Goal: Task Accomplishment & Management: Manage account settings

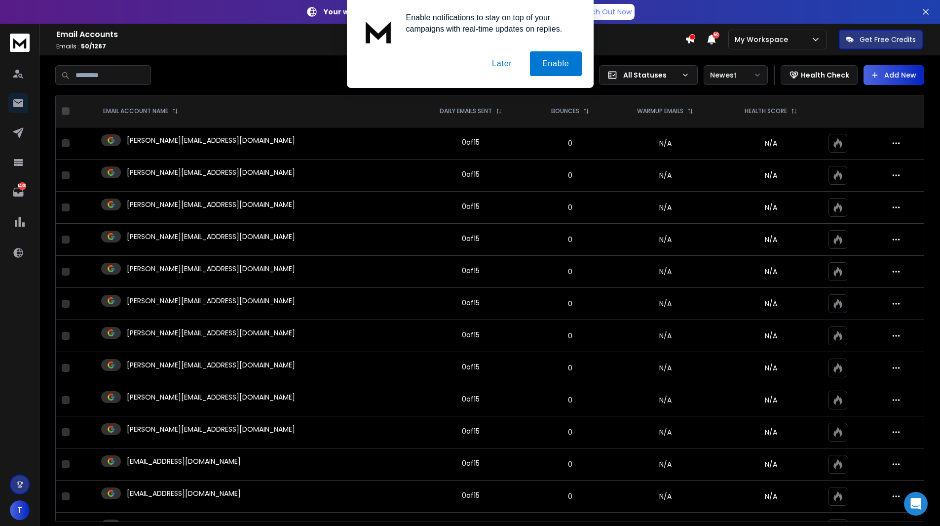
click at [502, 62] on button "Later" at bounding box center [502, 63] width 44 height 25
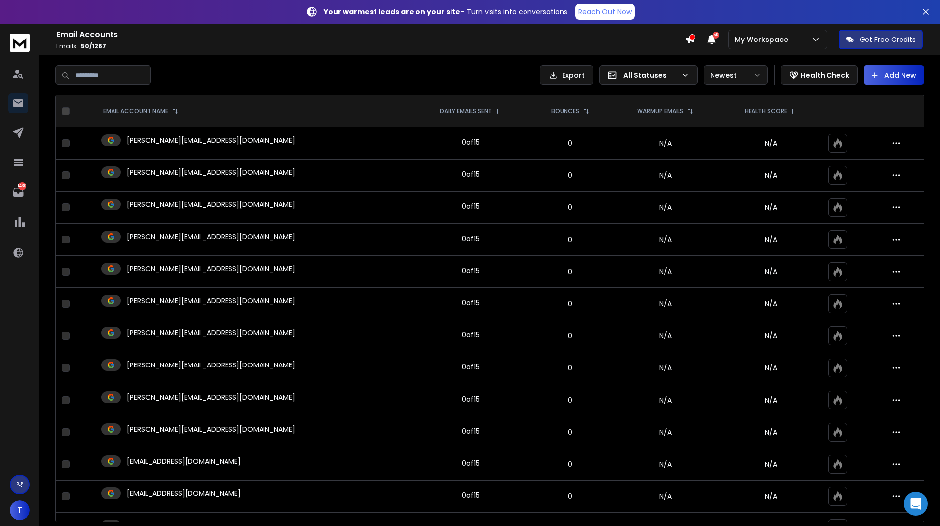
click at [874, 75] on icon at bounding box center [874, 74] width 5 height 5
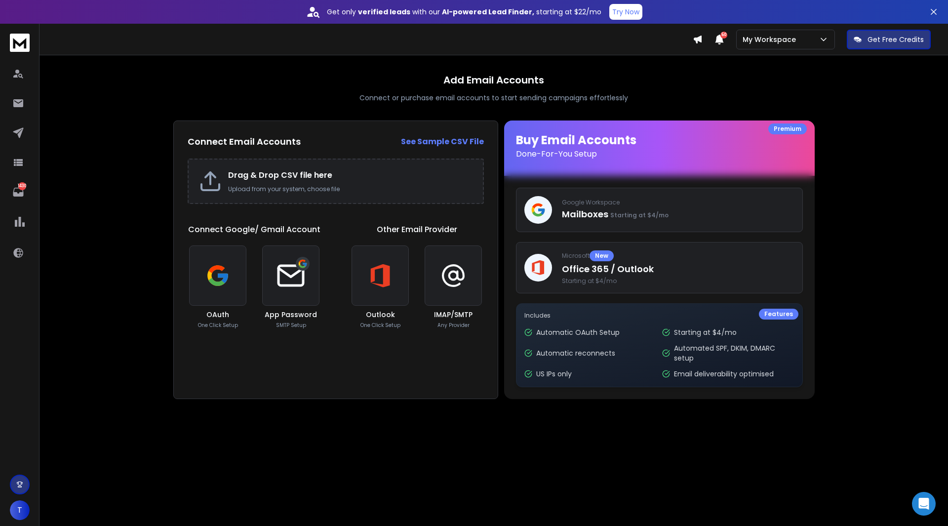
click at [219, 272] on icon at bounding box center [217, 276] width 25 height 30
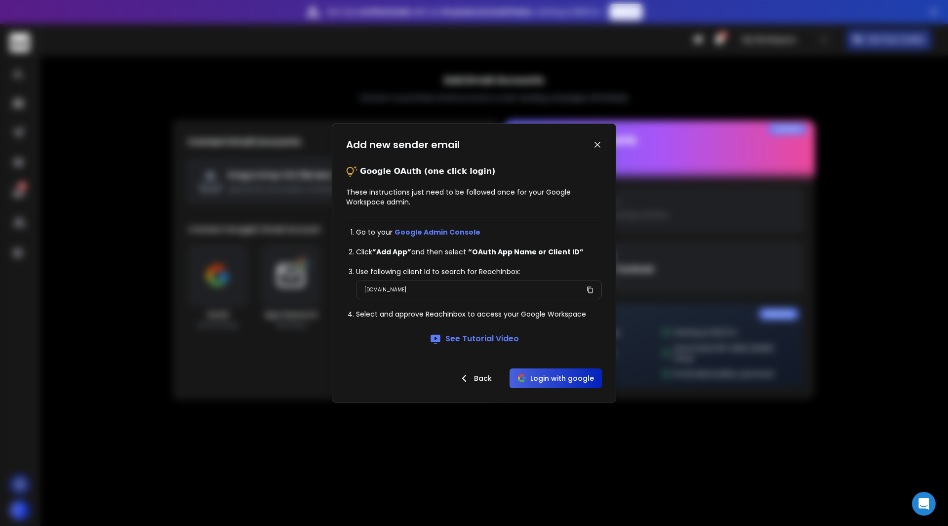
click at [541, 378] on button "Login with google" at bounding box center [555, 378] width 92 height 20
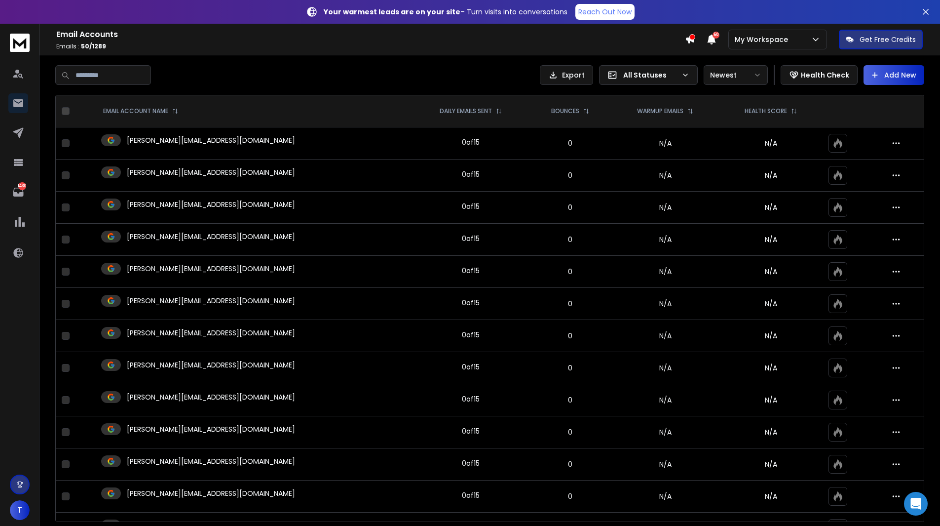
click at [895, 78] on button "Add New" at bounding box center [894, 75] width 61 height 20
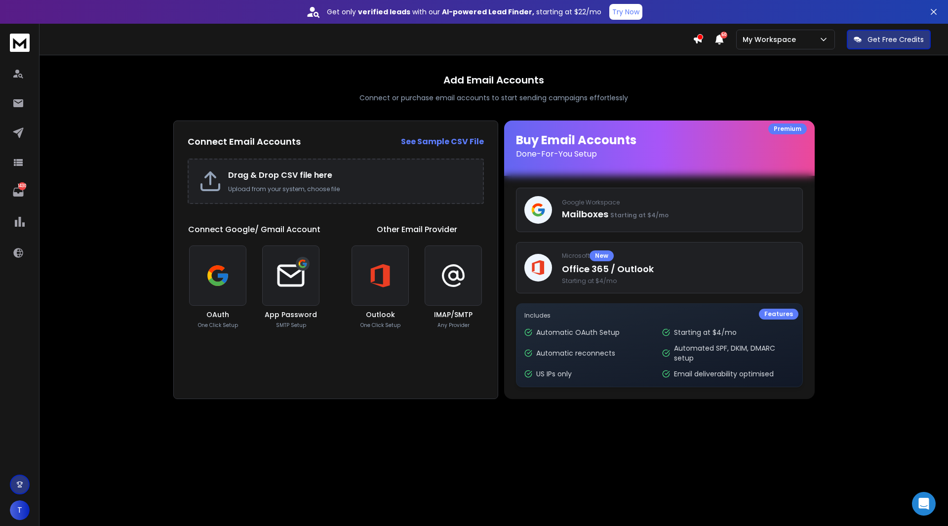
click at [223, 270] on icon at bounding box center [217, 269] width 16 height 8
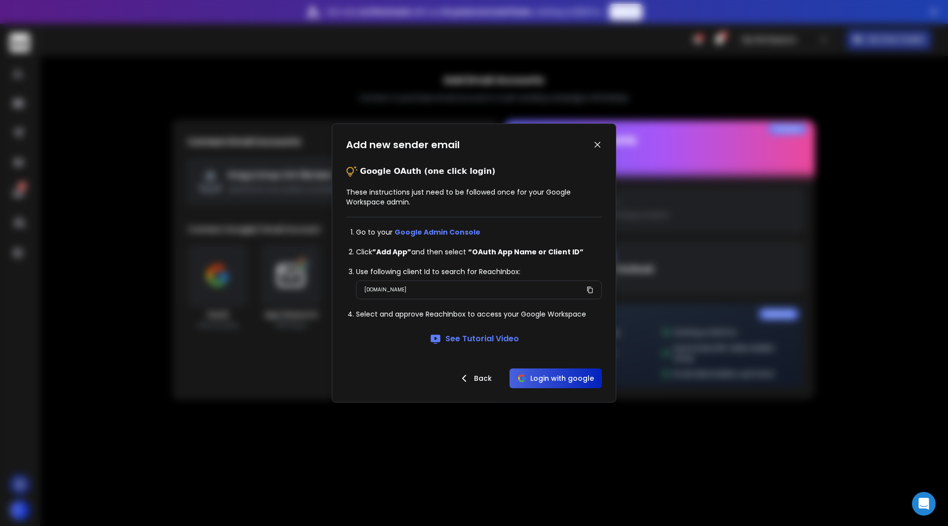
click at [549, 381] on button "Login with google" at bounding box center [555, 378] width 92 height 20
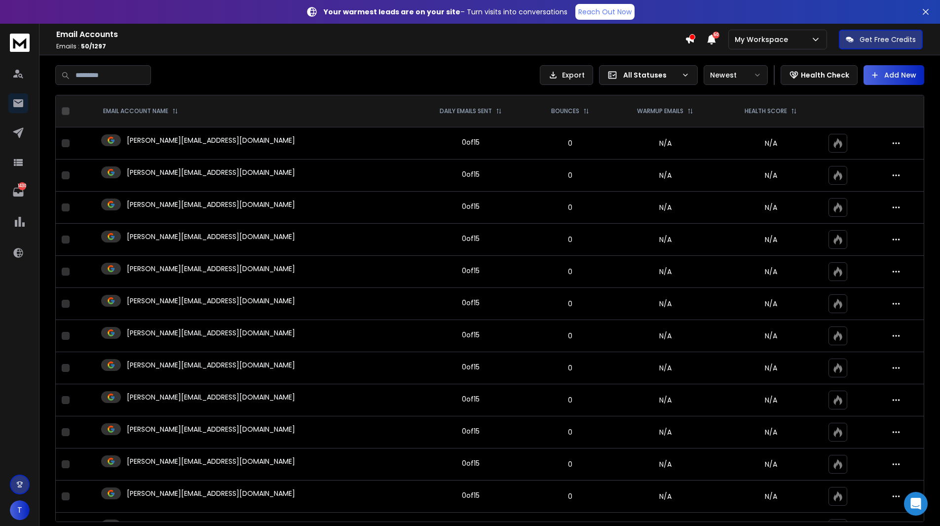
click at [883, 76] on button "Add New" at bounding box center [894, 75] width 61 height 20
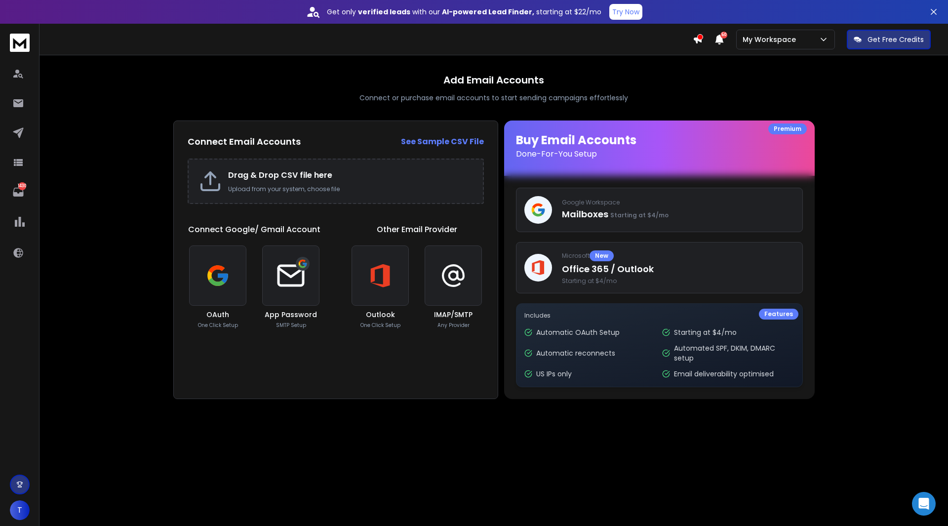
click at [239, 277] on div at bounding box center [217, 275] width 57 height 60
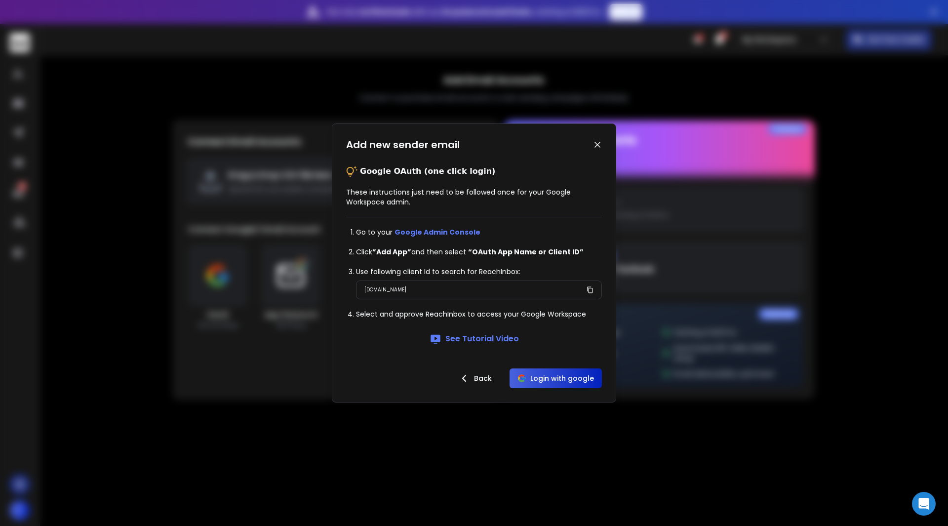
click at [579, 380] on button "Login with google" at bounding box center [555, 378] width 92 height 20
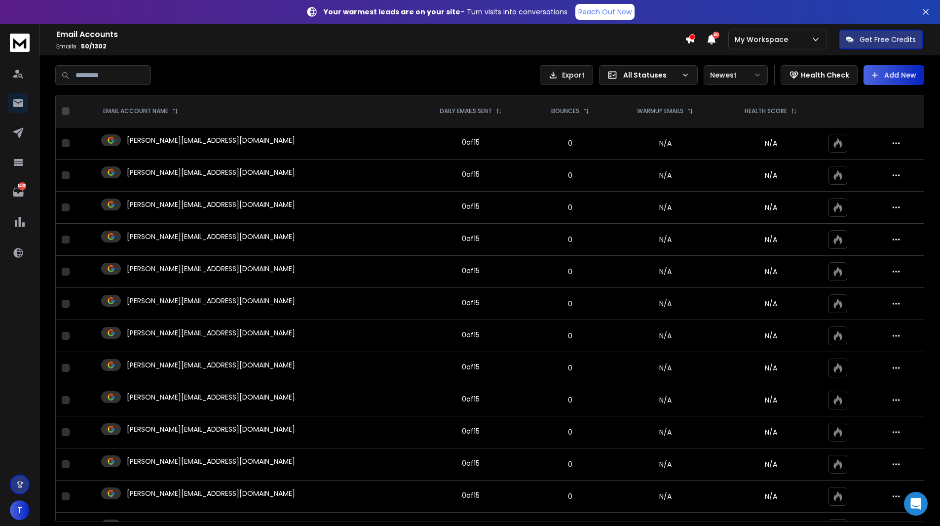
drag, startPoint x: 879, startPoint y: 77, endPoint x: 844, endPoint y: 91, distance: 37.9
click at [878, 77] on icon at bounding box center [875, 75] width 7 height 7
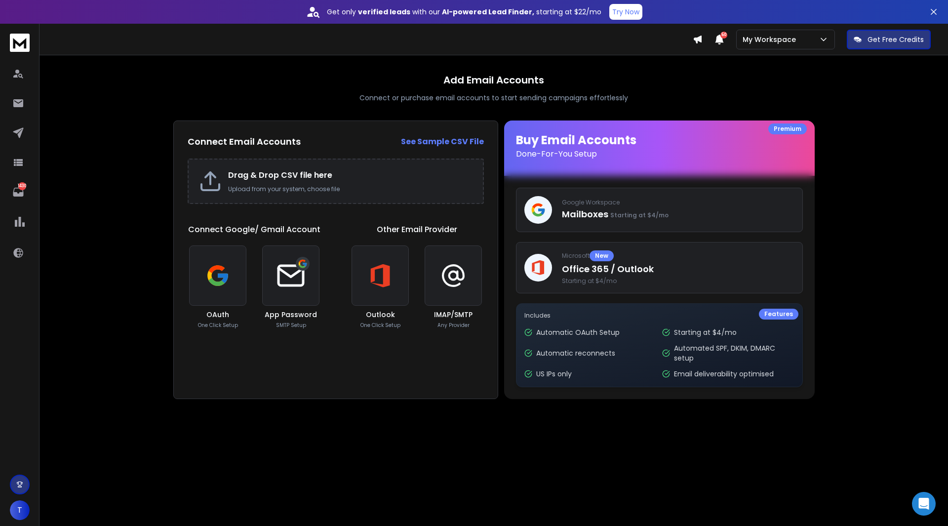
click at [211, 284] on icon at bounding box center [217, 276] width 25 height 30
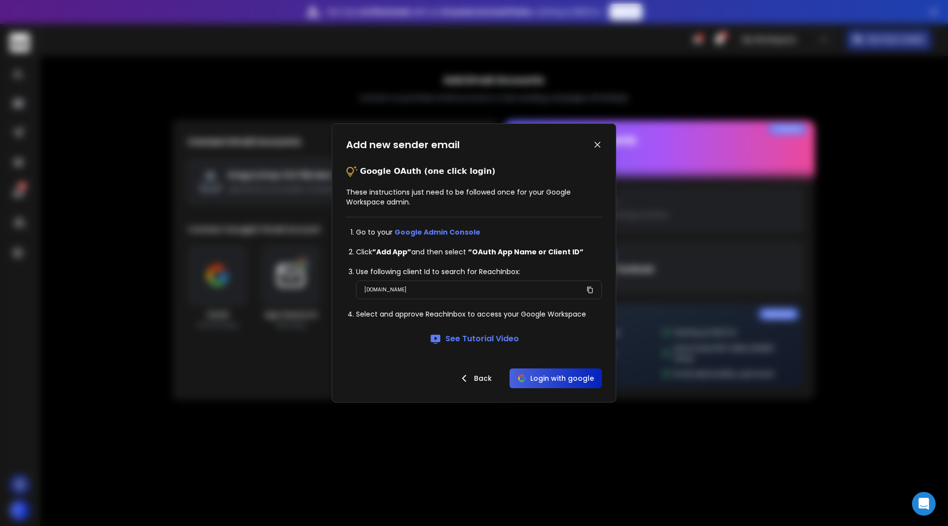
click at [539, 378] on button "Login with google" at bounding box center [555, 378] width 92 height 20
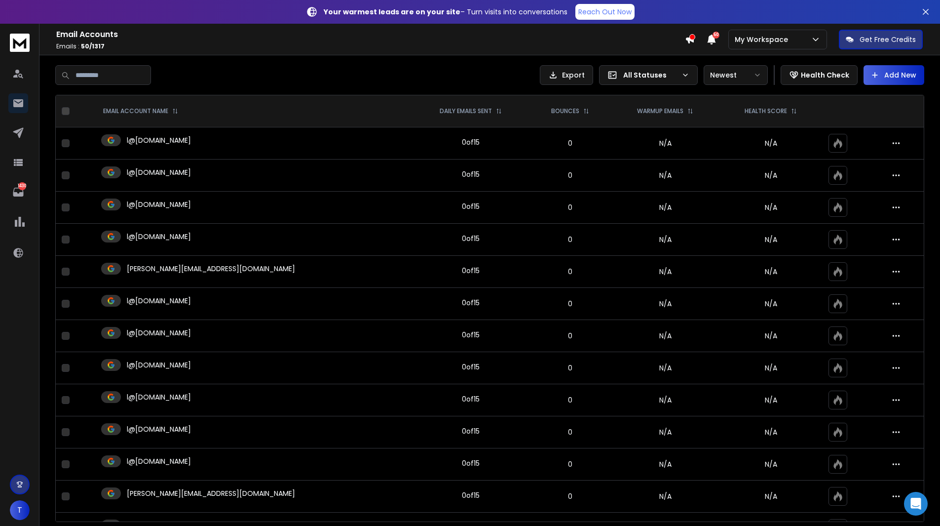
click at [880, 82] on button "Add New" at bounding box center [894, 75] width 61 height 20
click at [890, 74] on button "Add New" at bounding box center [894, 75] width 61 height 20
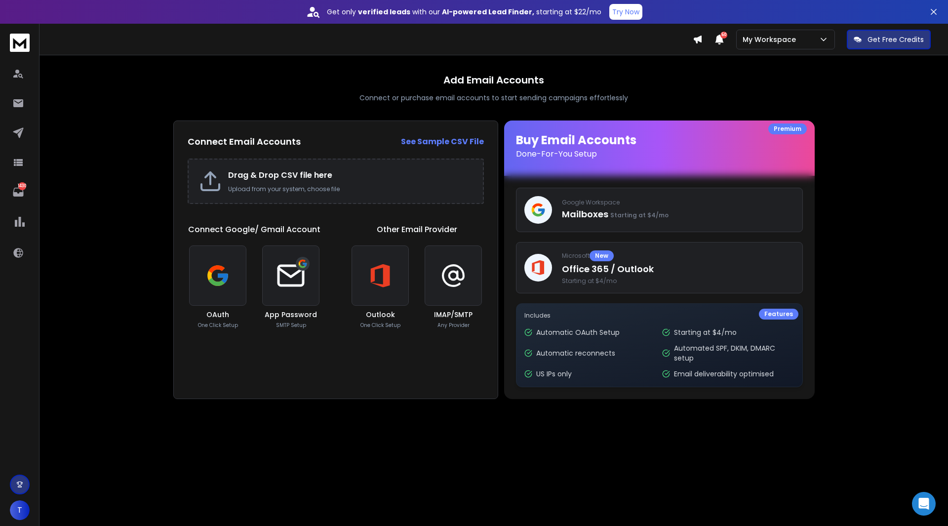
click at [223, 275] on icon at bounding box center [223, 278] width 10 height 10
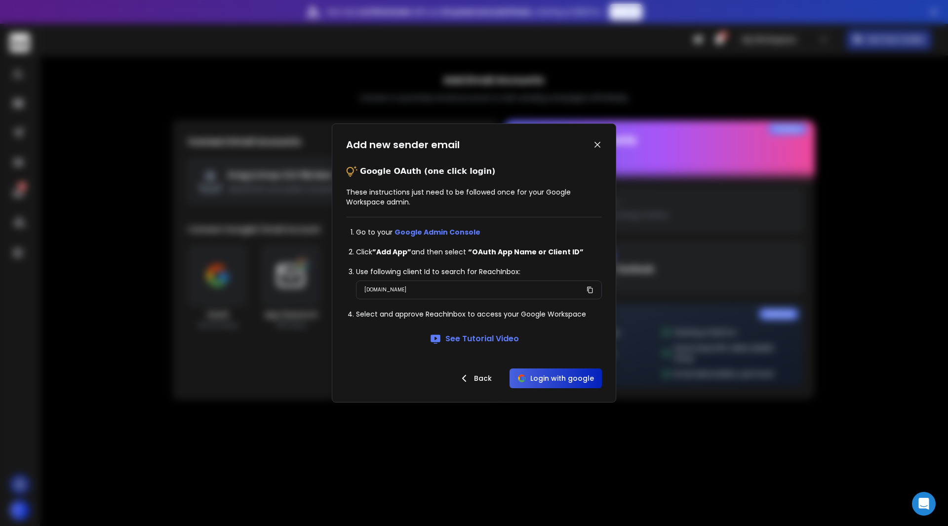
click at [551, 376] on button "Login with google" at bounding box center [555, 378] width 92 height 20
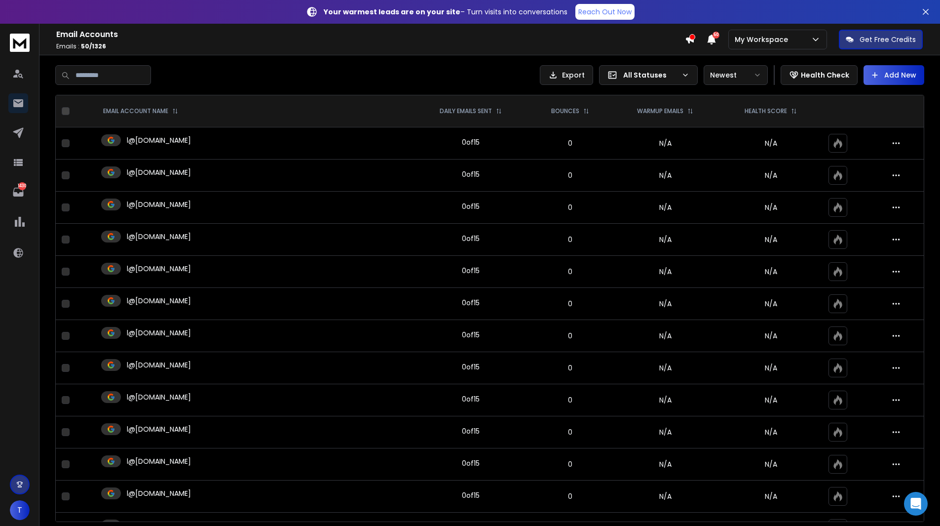
click at [887, 73] on button "Add New" at bounding box center [894, 75] width 61 height 20
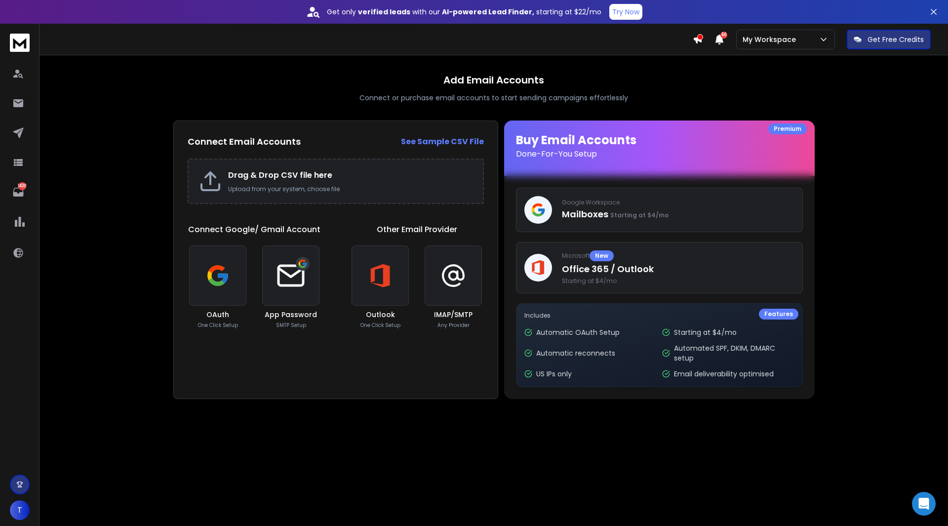
click at [200, 279] on div at bounding box center [217, 275] width 57 height 60
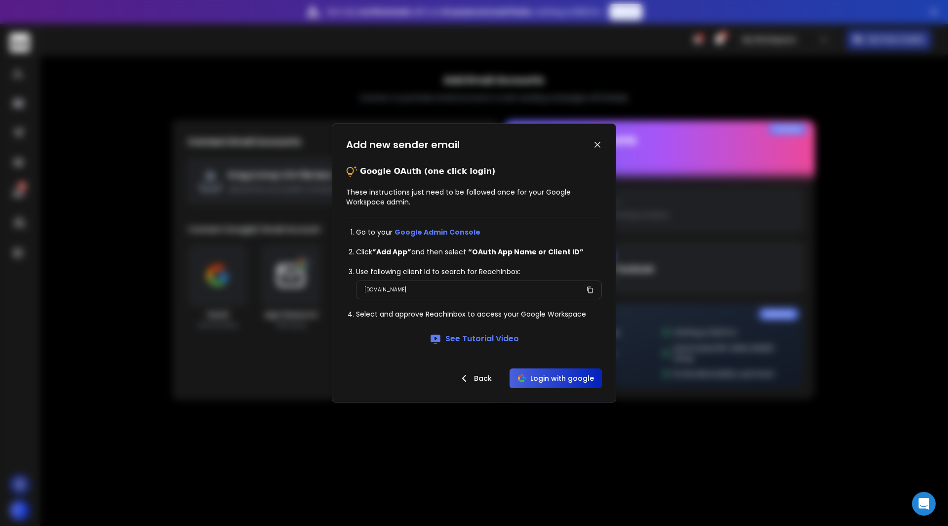
click at [526, 378] on icon at bounding box center [524, 379] width 4 height 3
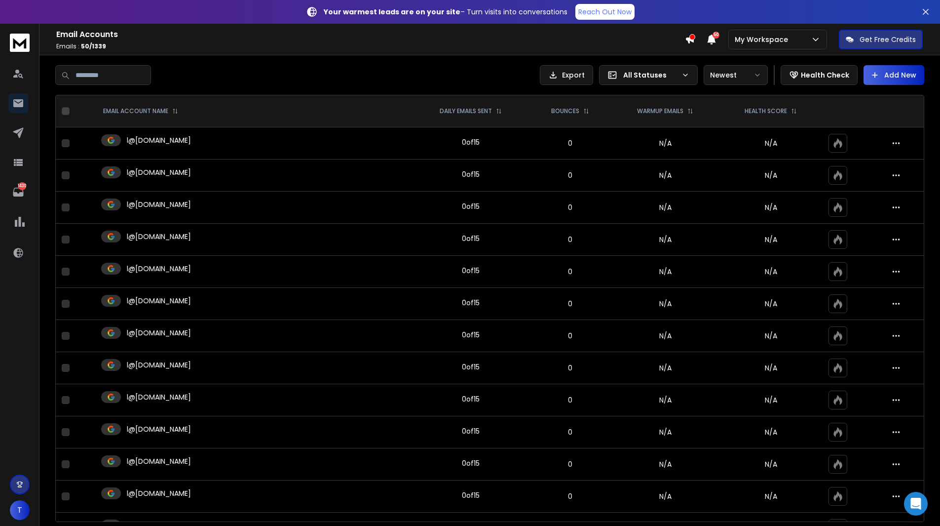
click at [880, 64] on div "Export All Statuses Newest Health Check Add New EMAIL ACCOUNT NAME DAILY EMAILS…" at bounding box center [489, 293] width 901 height 476
click at [882, 72] on button "Add New" at bounding box center [894, 75] width 61 height 20
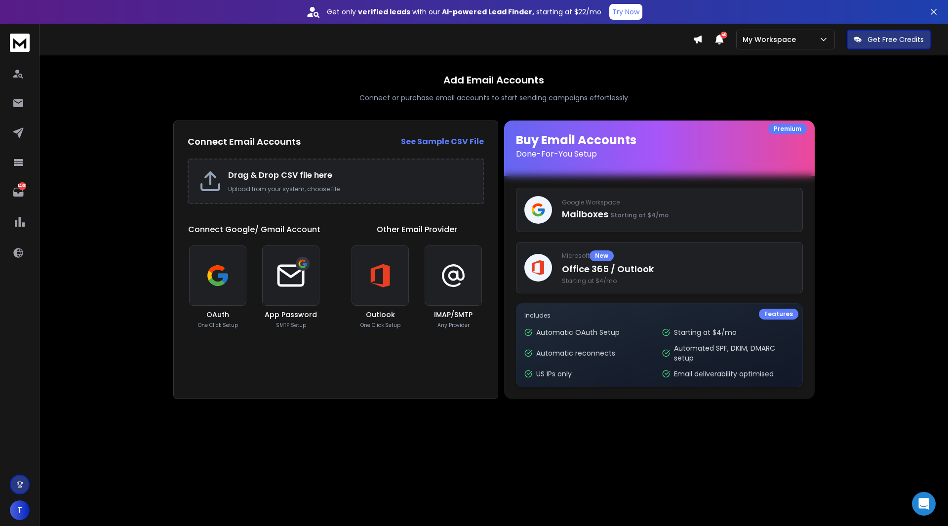
click at [215, 291] on div at bounding box center [217, 275] width 57 height 60
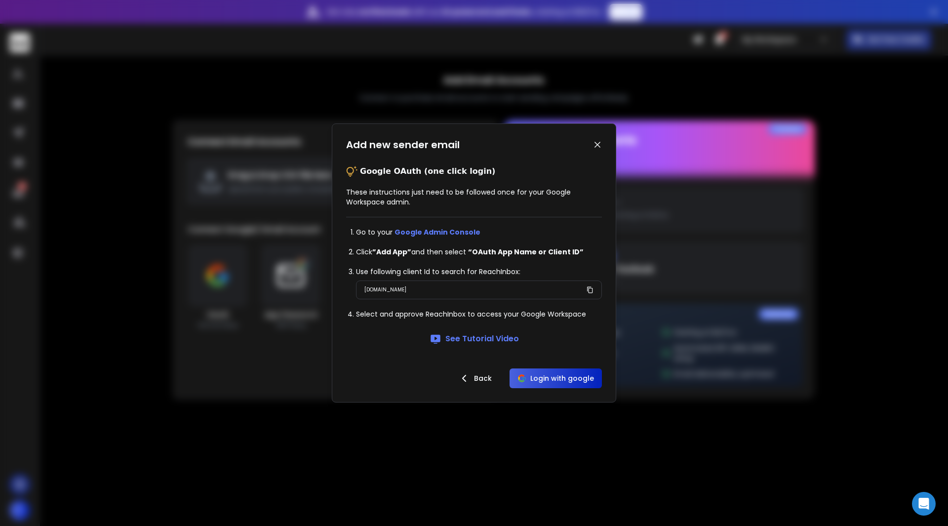
click at [534, 379] on button "Login with google" at bounding box center [555, 378] width 92 height 20
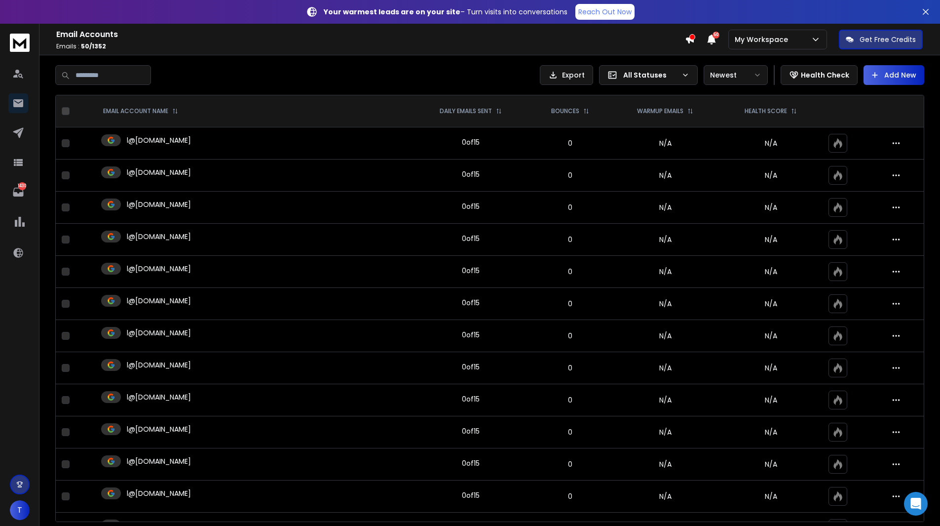
click at [896, 76] on button "Add New" at bounding box center [894, 75] width 61 height 20
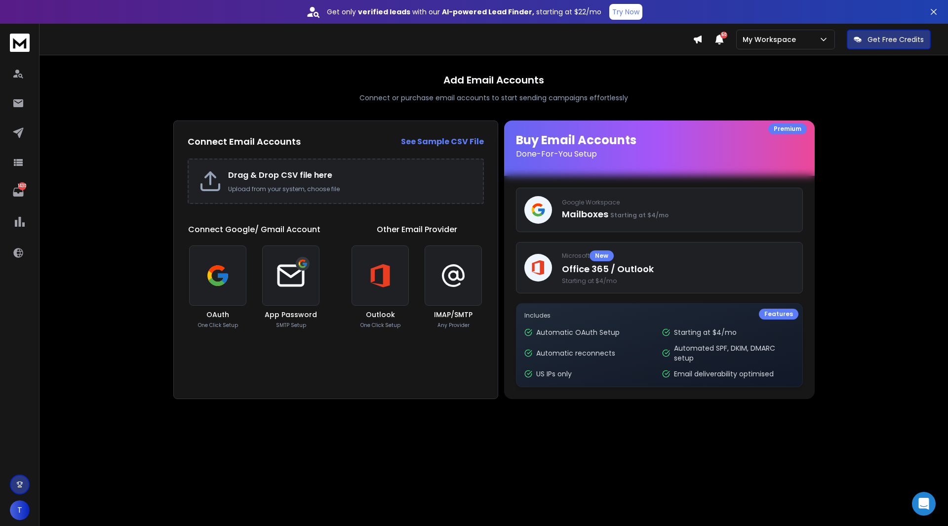
click at [210, 268] on icon at bounding box center [217, 276] width 25 height 30
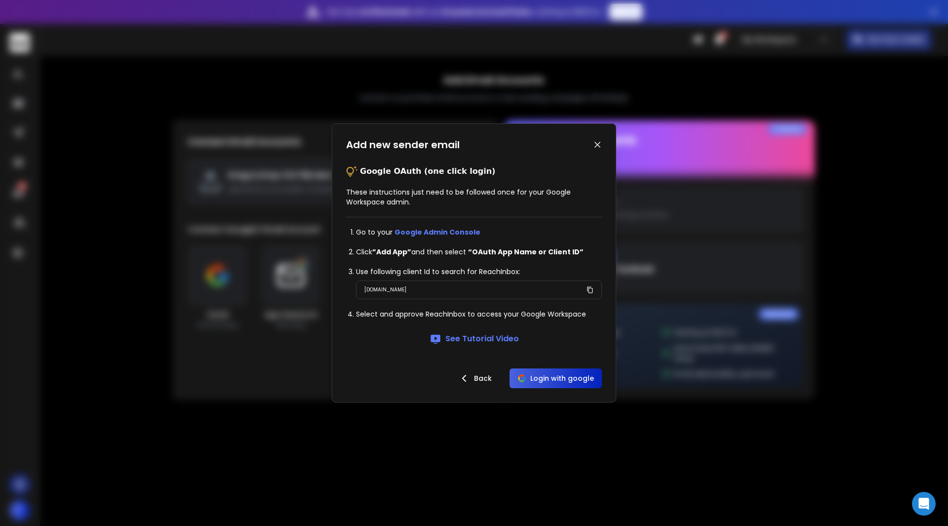
click at [594, 380] on button "Login with google" at bounding box center [555, 378] width 92 height 20
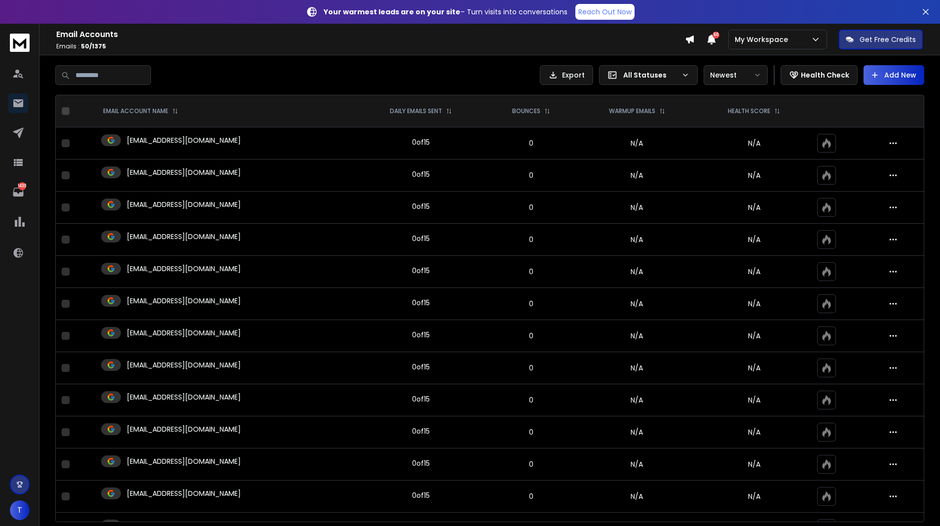
click at [877, 76] on icon at bounding box center [875, 75] width 7 height 7
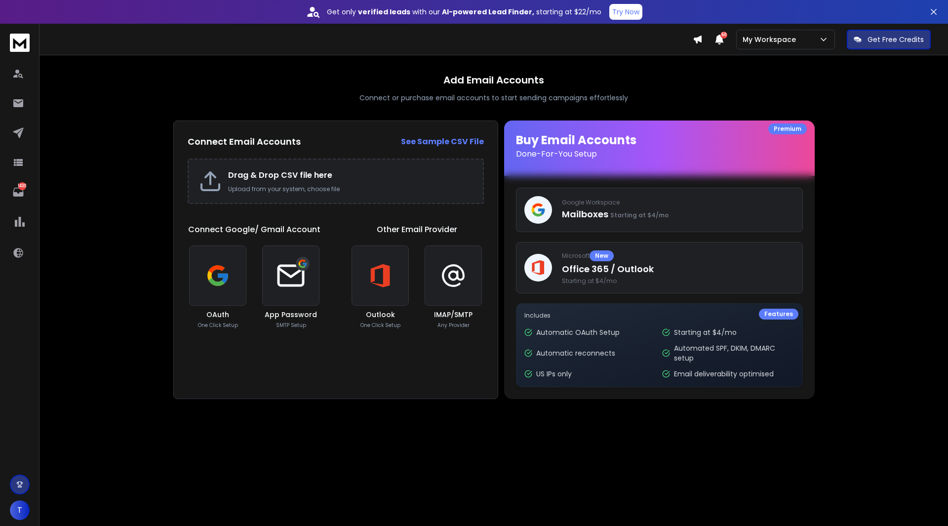
click at [197, 268] on div at bounding box center [217, 275] width 57 height 60
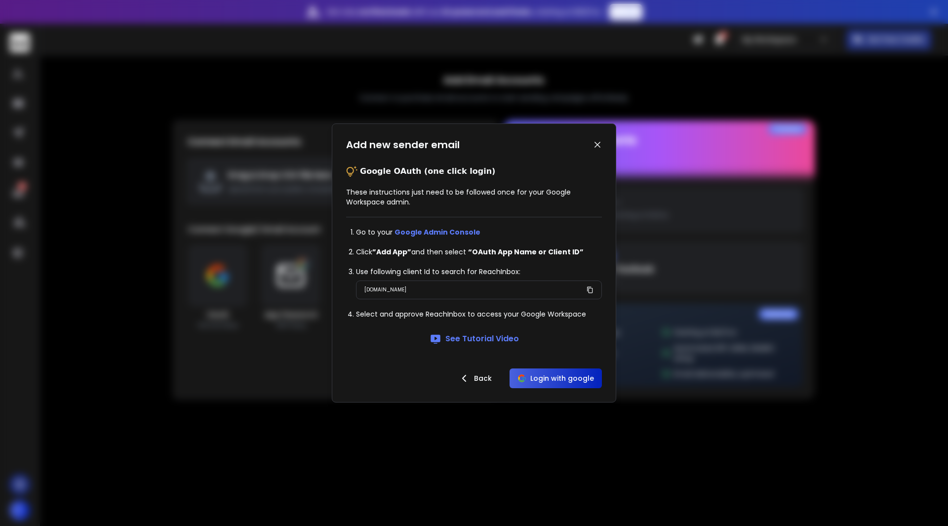
click at [543, 378] on button "Login with google" at bounding box center [555, 378] width 92 height 20
